Goal: Task Accomplishment & Management: Use online tool/utility

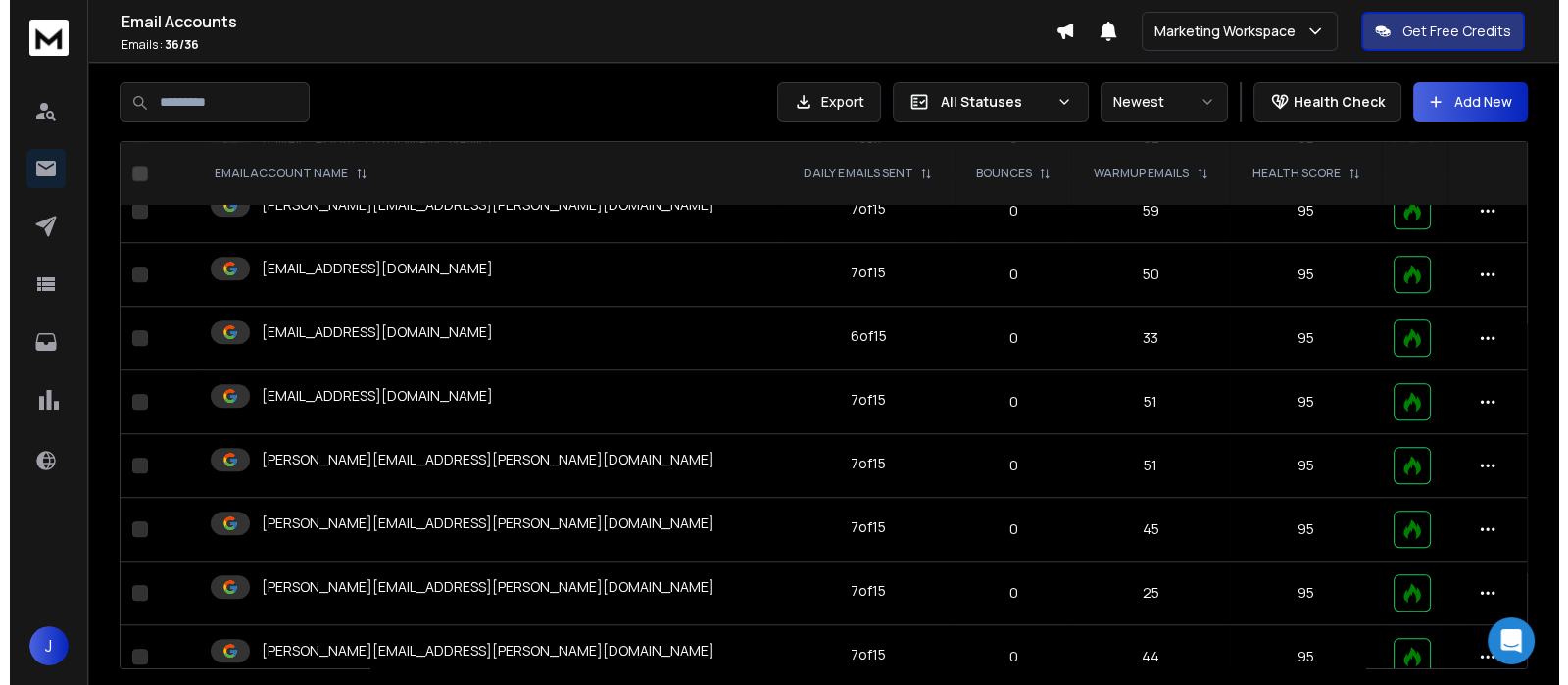
scroll to position [1835, 0]
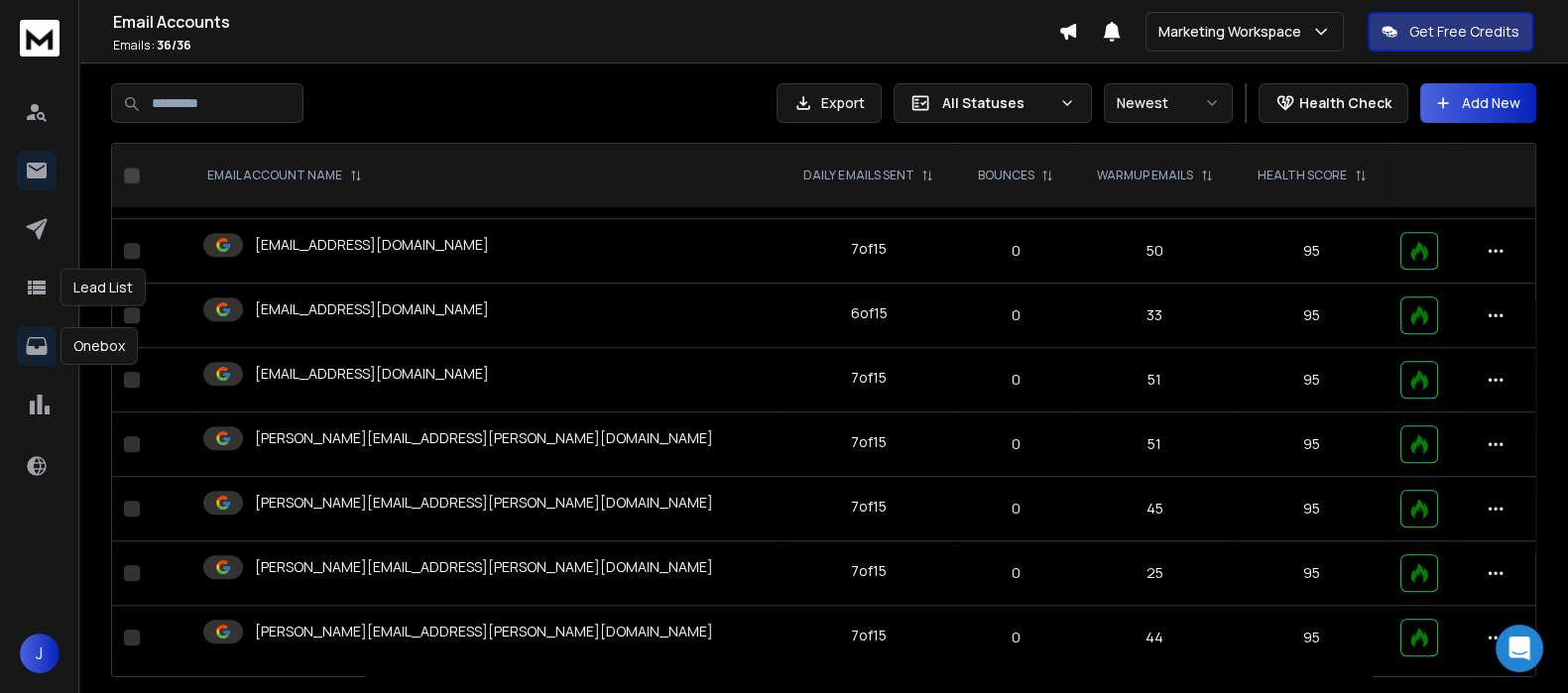
click at [26, 345] on icon at bounding box center [36, 346] width 21 height 18
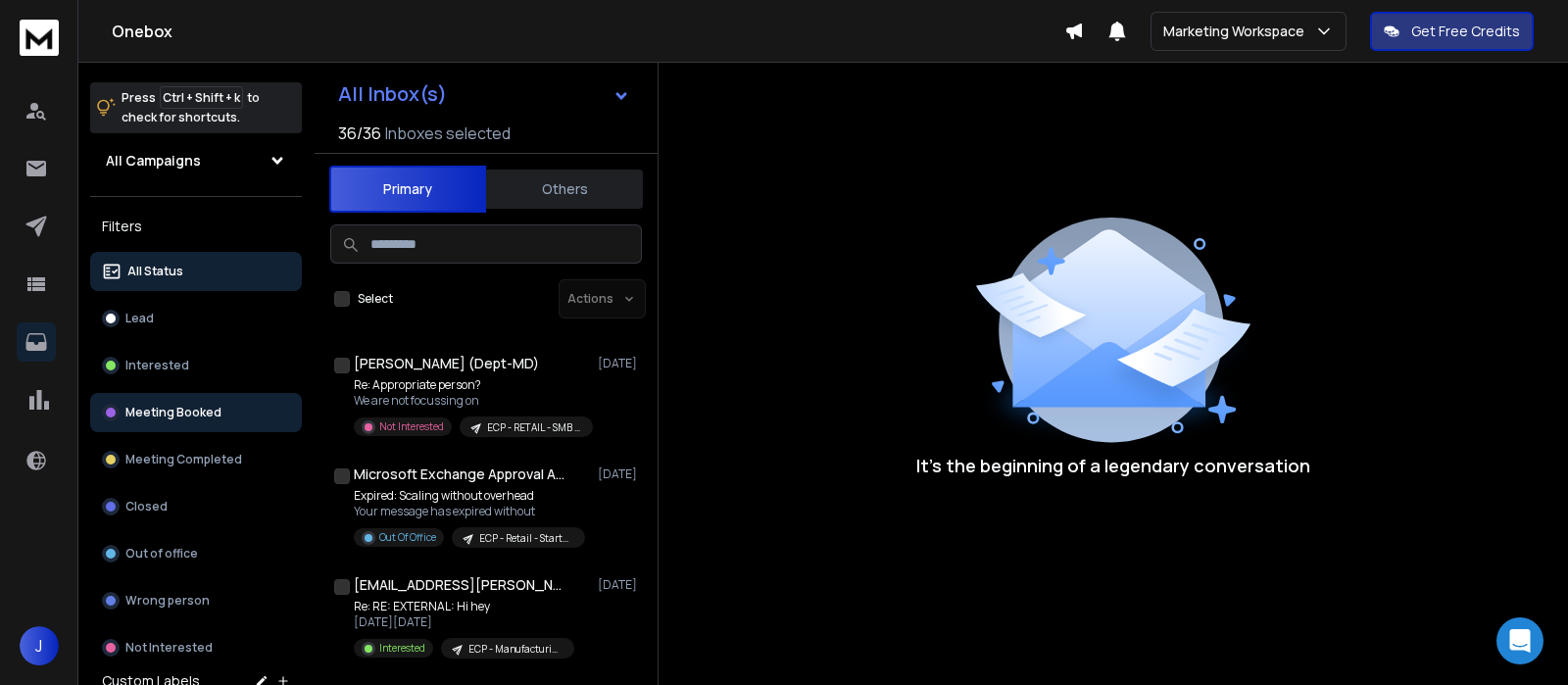
scroll to position [397, 0]
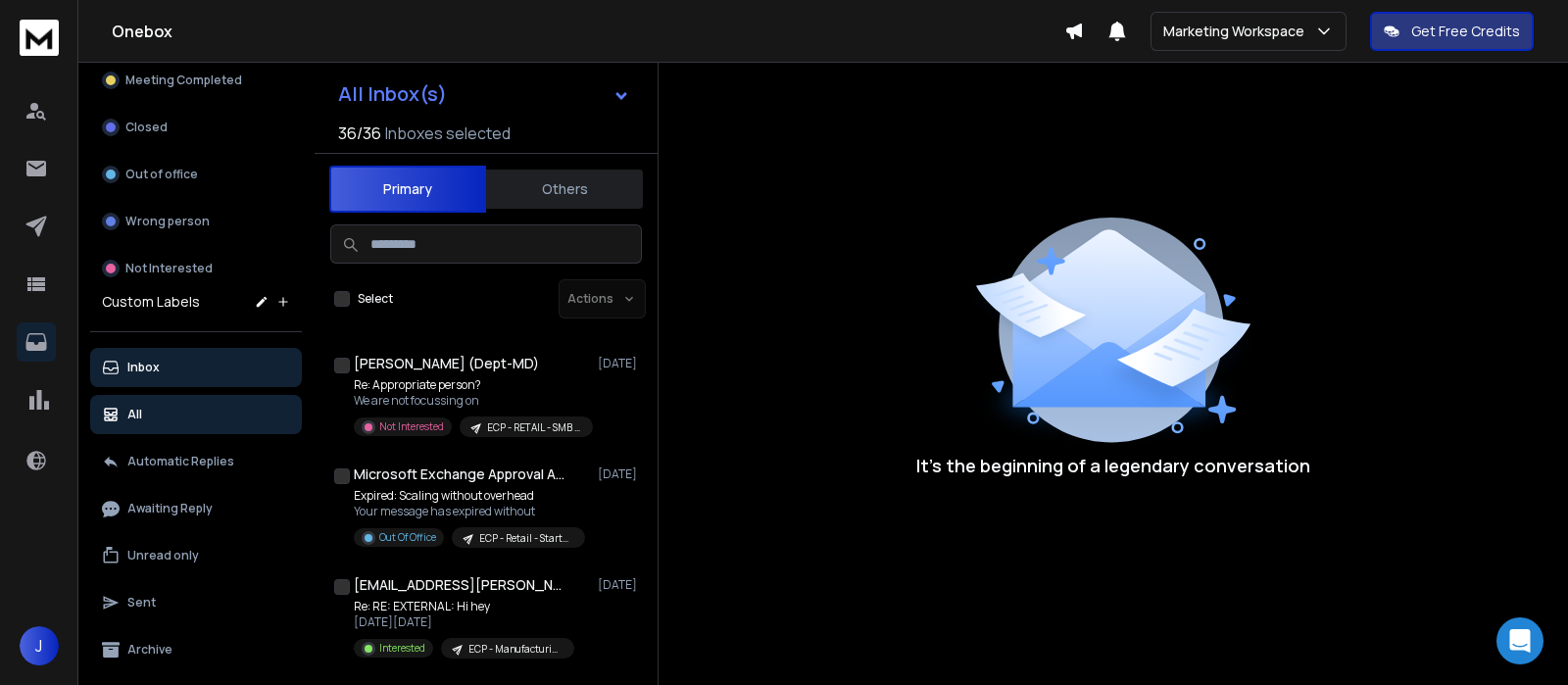
click at [200, 409] on button "All" at bounding box center [196, 415] width 212 height 39
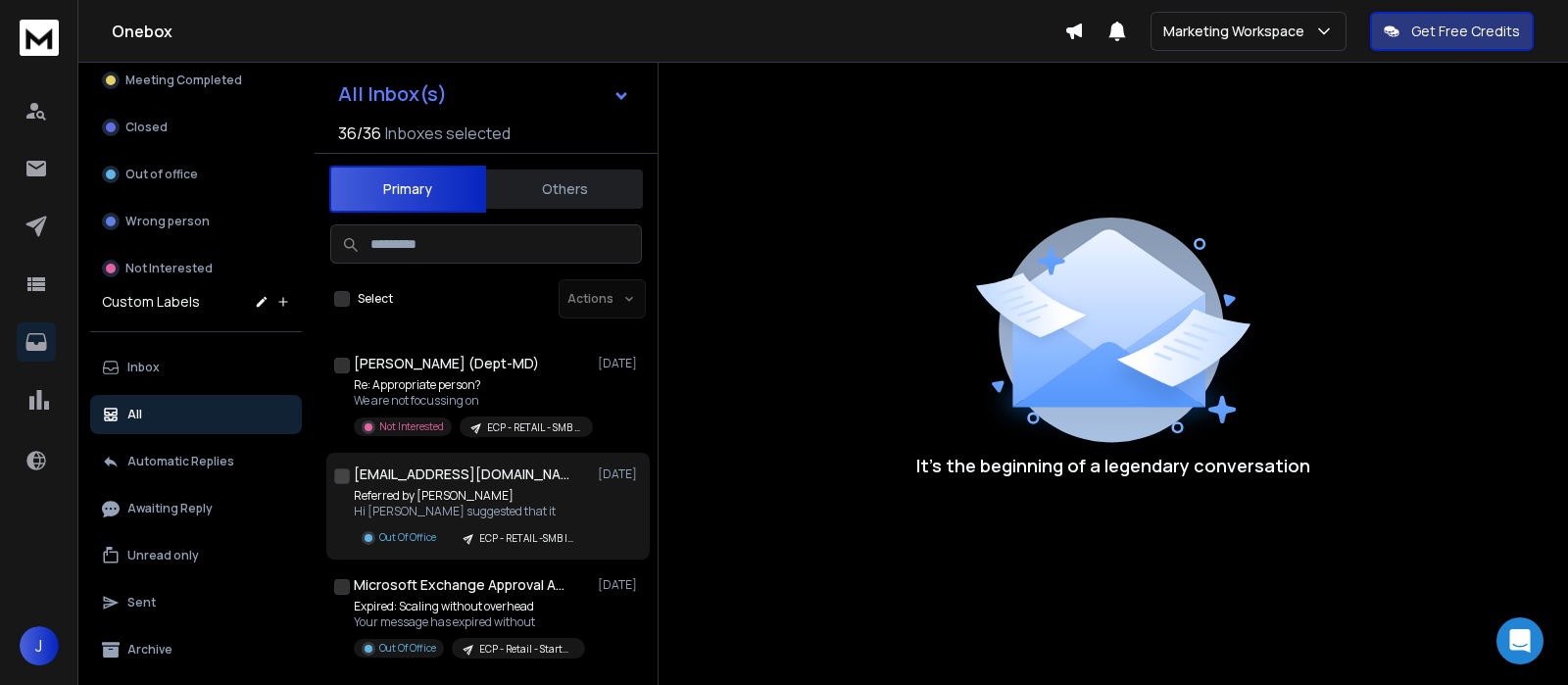
click at [547, 471] on div "[EMAIL_ADDRESS][DOMAIN_NAME] [DATE]" at bounding box center [498, 474] width 288 height 20
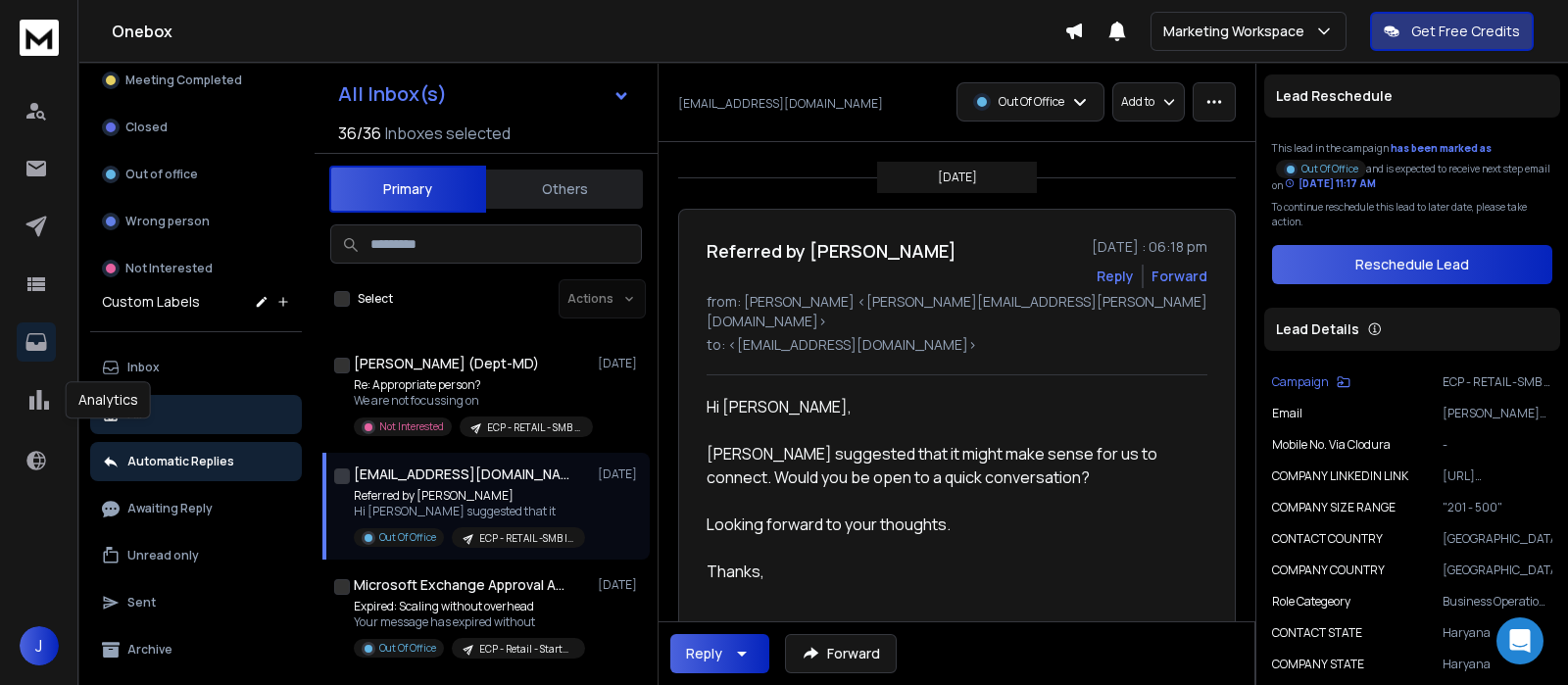
click at [191, 452] on div "Automatic Replies" at bounding box center [168, 462] width 132 height 24
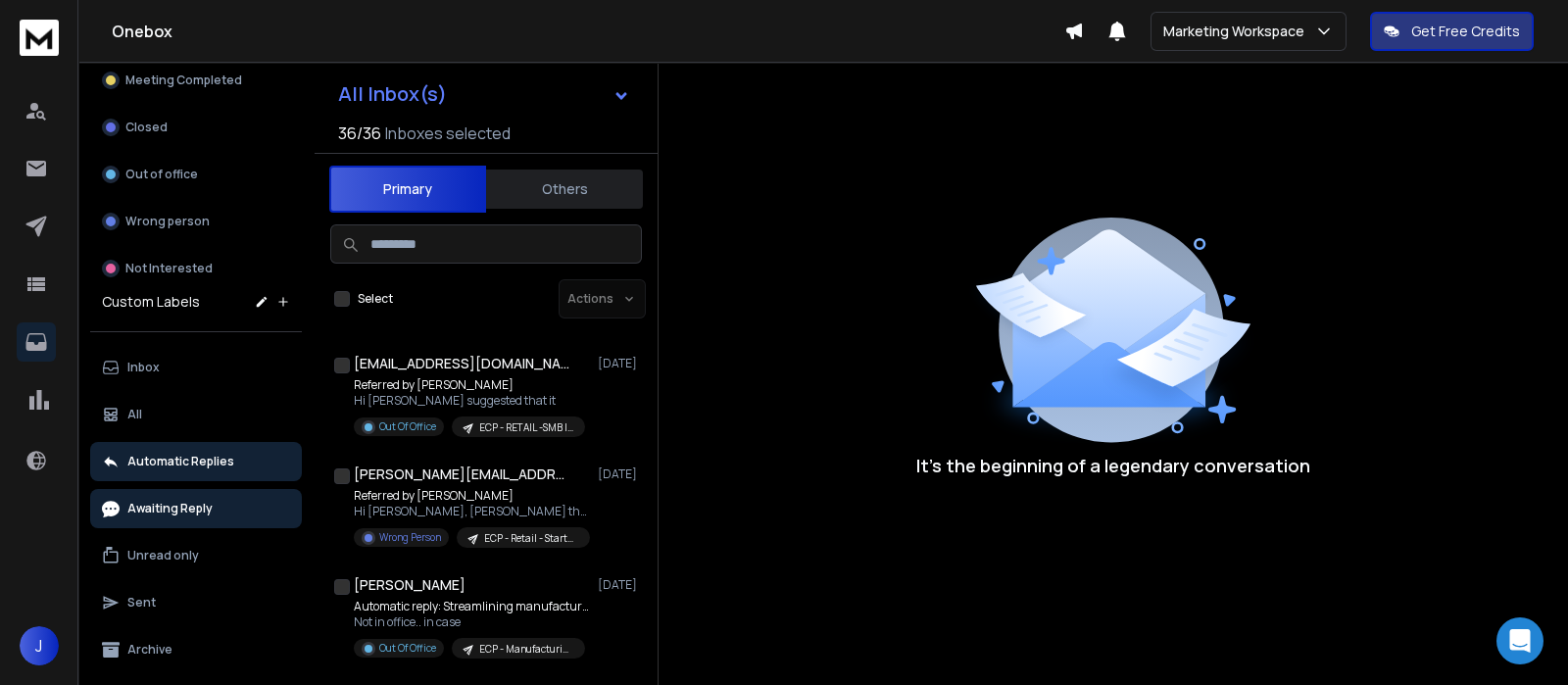
click at [229, 491] on button "Awaiting Reply" at bounding box center [196, 509] width 212 height 39
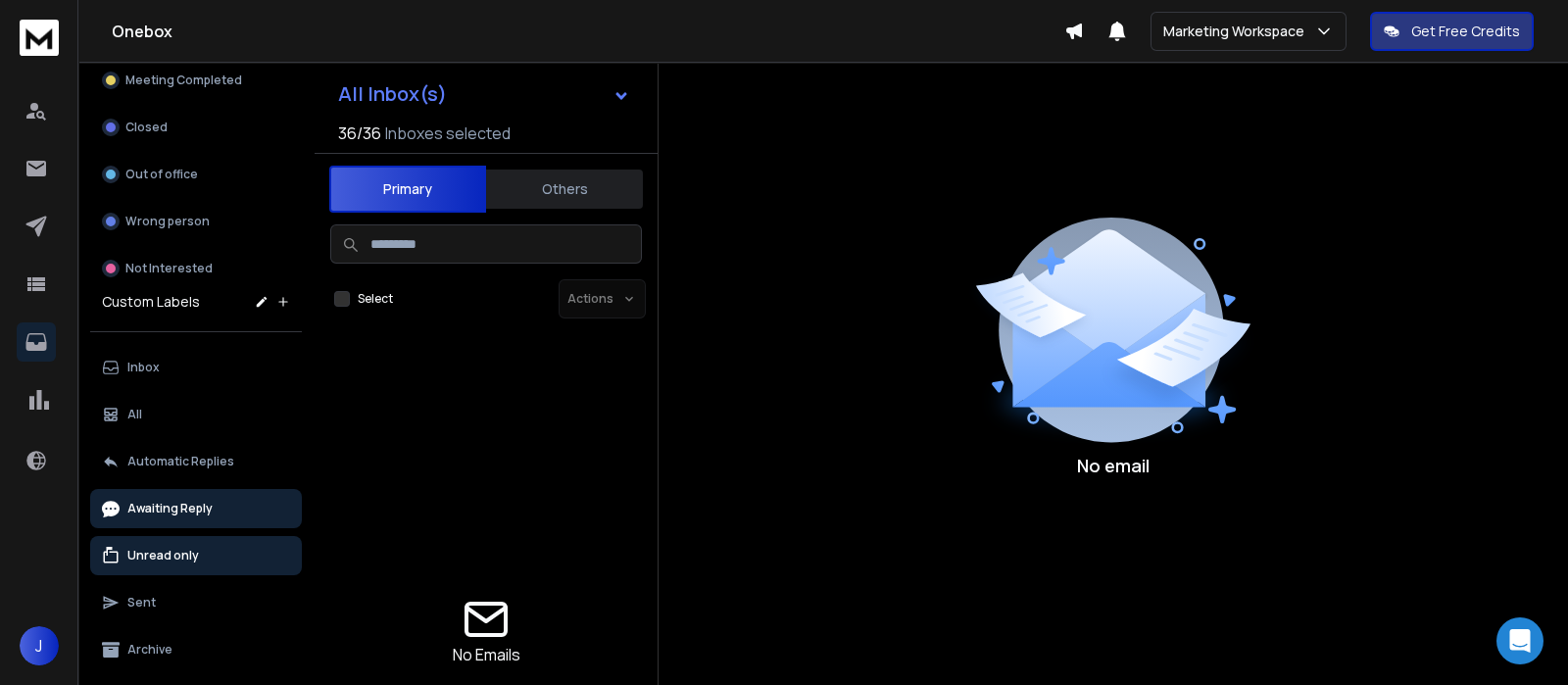
click at [204, 536] on button "Unread only" at bounding box center [196, 556] width 212 height 39
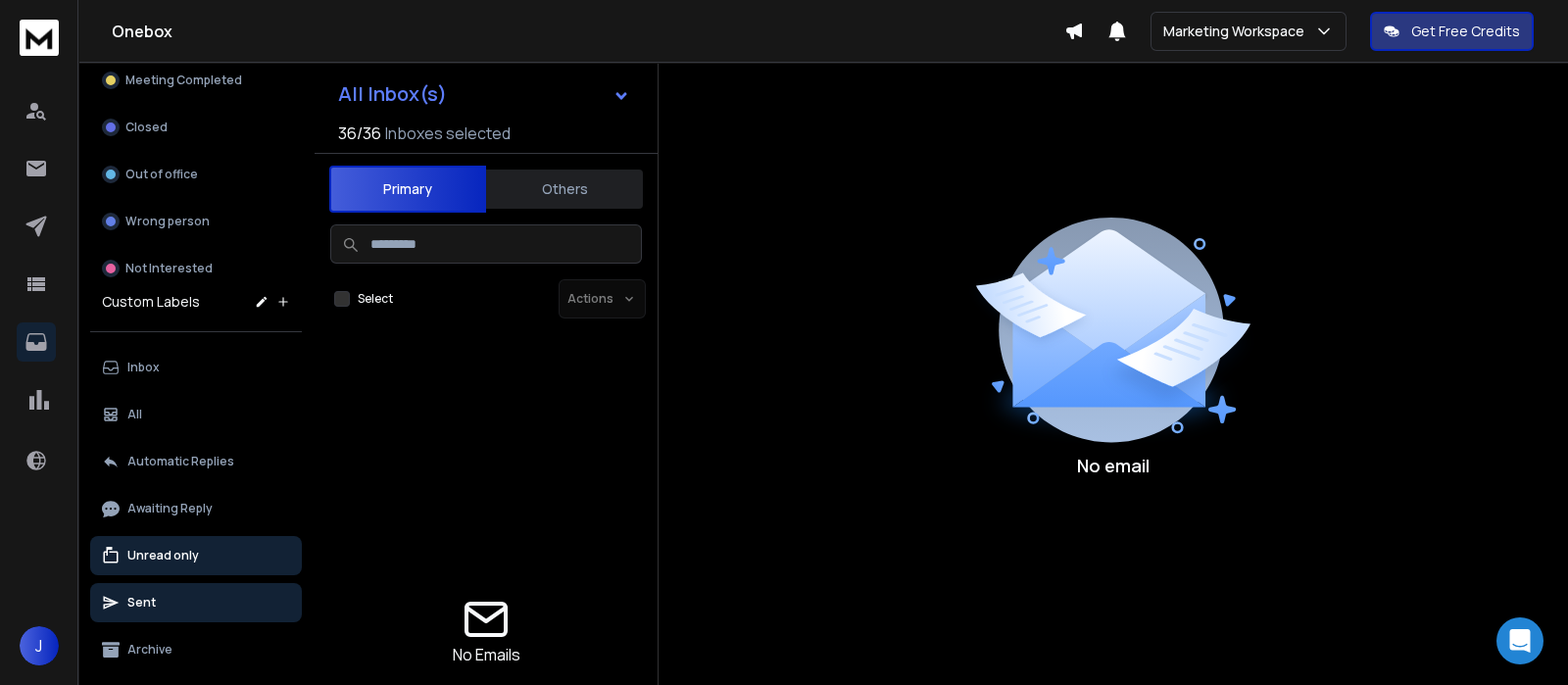
click at [201, 590] on button "Sent" at bounding box center [196, 603] width 212 height 39
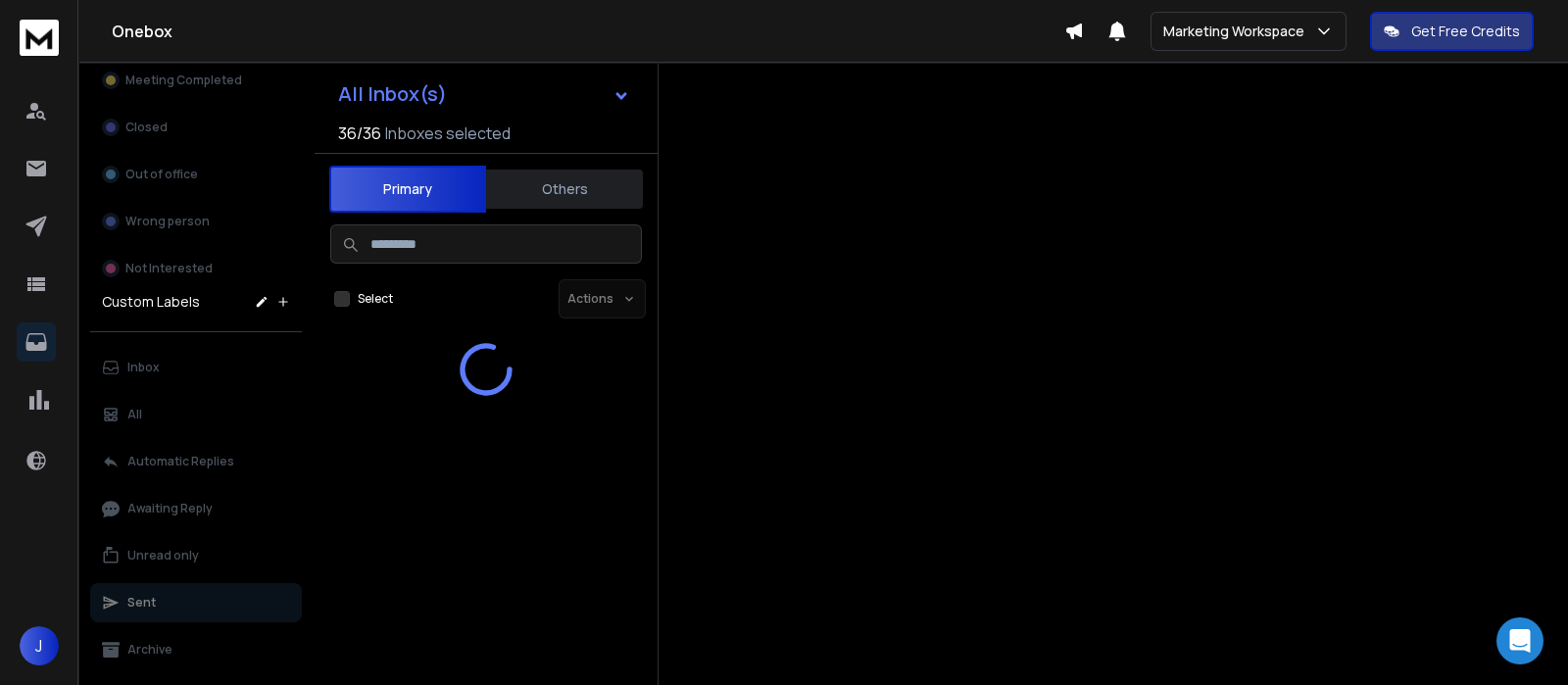
click at [174, 632] on div "Inbox All Automatic Replies Awaiting Reply Unread only Sent Archive" at bounding box center [196, 509] width 212 height 321
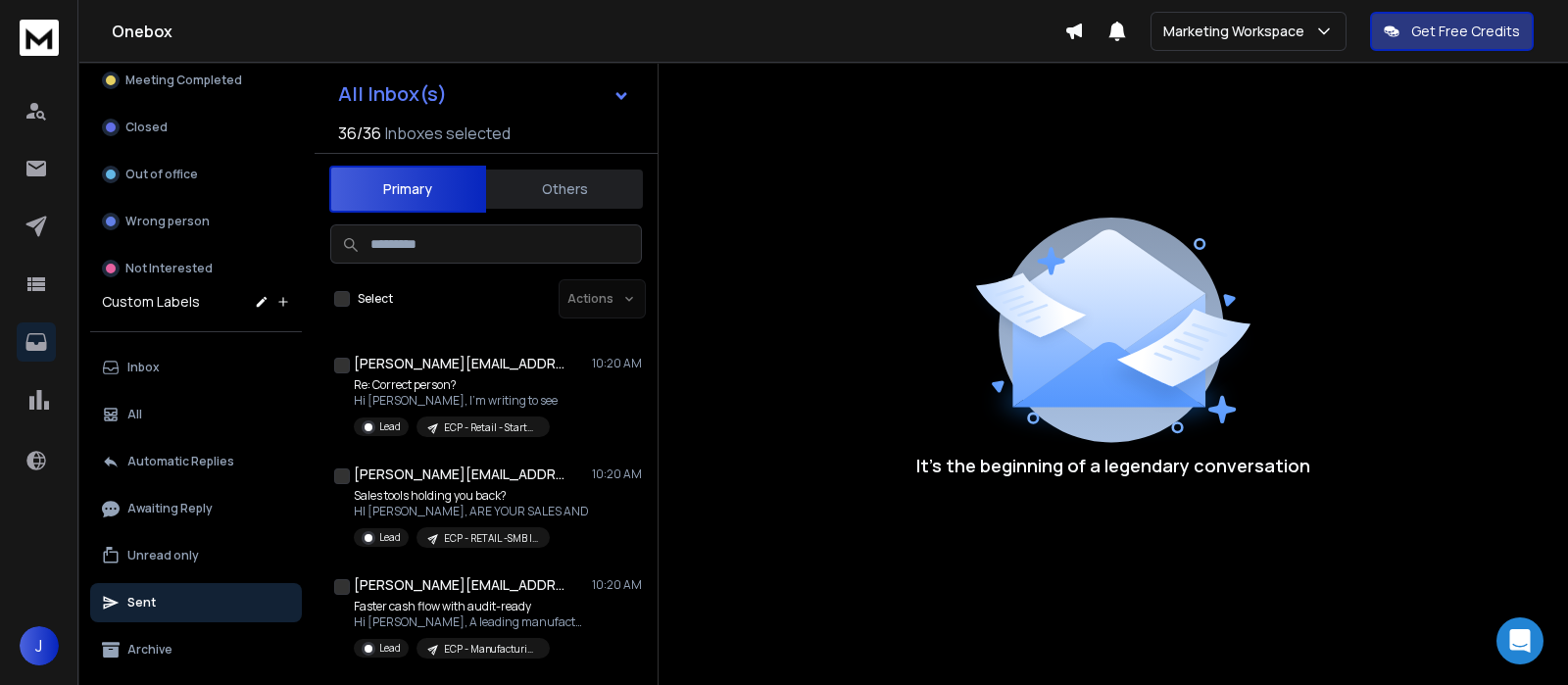
click at [174, 632] on button "Archive" at bounding box center [196, 650] width 212 height 39
